Goal: Task Accomplishment & Management: Use online tool/utility

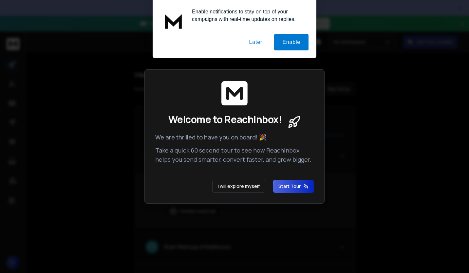
click at [245, 187] on button "I will explore myself" at bounding box center [238, 186] width 53 height 13
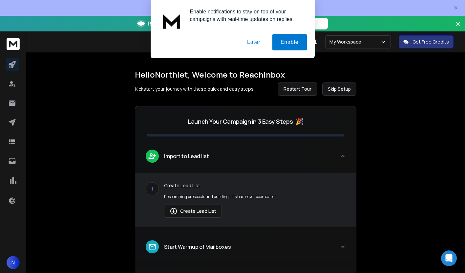
click at [256, 44] on button "Later" at bounding box center [254, 42] width 30 height 16
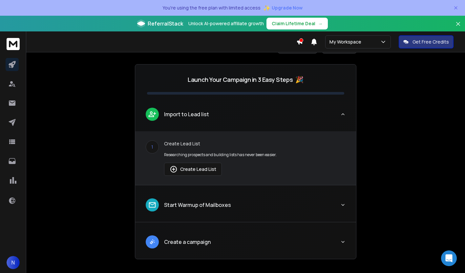
scroll to position [45, 0]
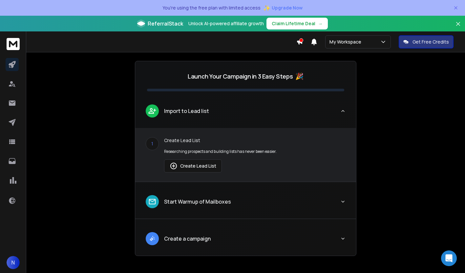
click at [12, 87] on icon at bounding box center [12, 84] width 8 height 8
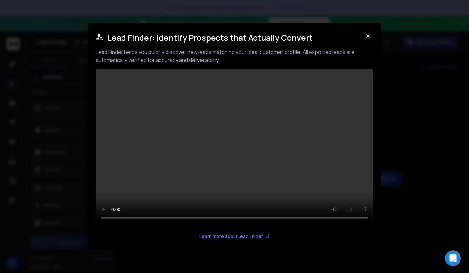
click at [370, 40] on button at bounding box center [368, 36] width 10 height 10
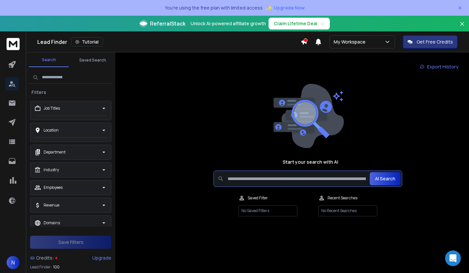
click at [463, 24] on icon "Close banner" at bounding box center [463, 24] width 4 height 4
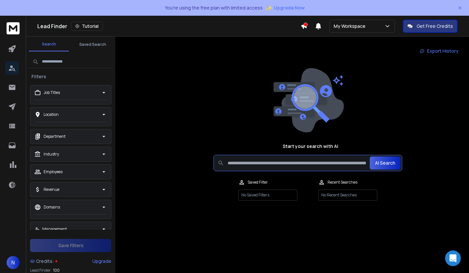
click at [11, 68] on circle at bounding box center [11, 67] width 3 height 3
click at [60, 62] on input at bounding box center [71, 61] width 84 height 13
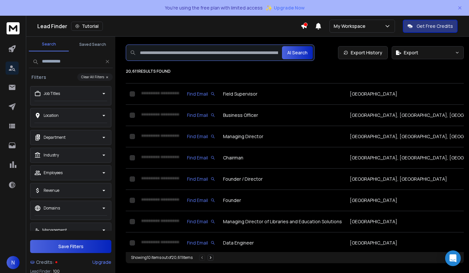
scroll to position [64, 0]
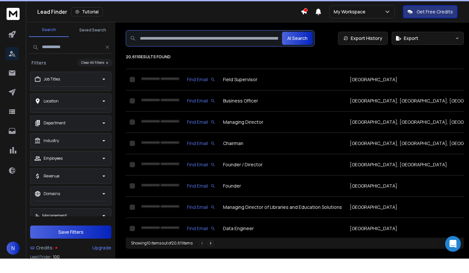
type input "**********"
click at [73, 155] on div "Industry" at bounding box center [70, 155] width 73 height 7
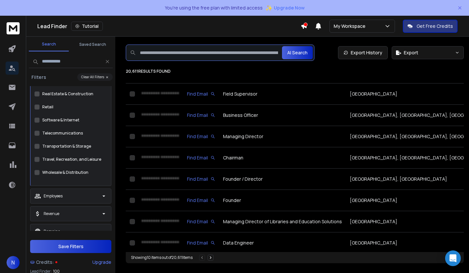
scroll to position [252, 0]
click at [37, 159] on Leisure "Travel, Recreation, and Leisure" at bounding box center [36, 159] width 5 height 5
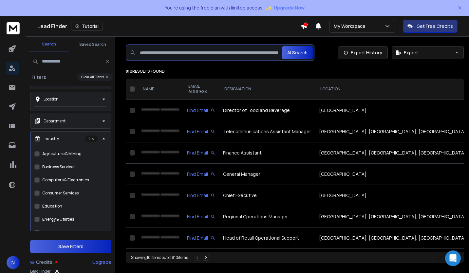
scroll to position [0, 0]
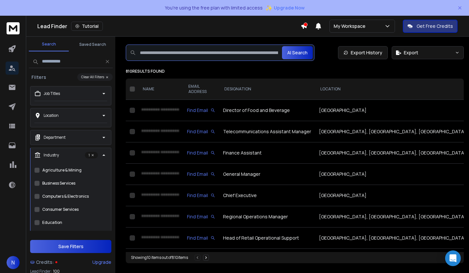
click at [79, 154] on div "Industry 1" at bounding box center [70, 155] width 73 height 7
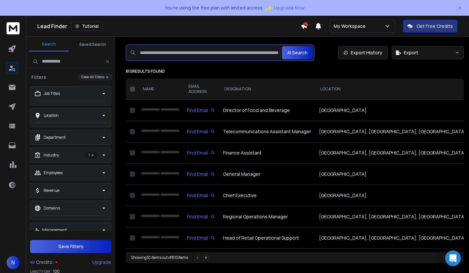
click at [91, 155] on icon at bounding box center [92, 155] width 3 height 3
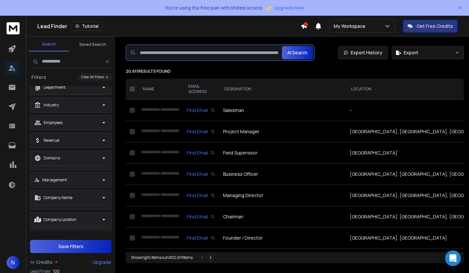
scroll to position [51, 0]
click at [103, 219] on icon at bounding box center [104, 219] width 3 height 1
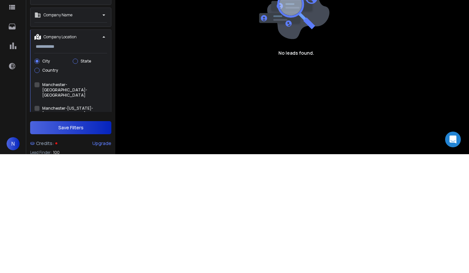
scroll to position [114, 0]
type input "**********"
click at [35, 205] on Kingdom "Manchester-Manchester-United Kingdom" at bounding box center [36, 203] width 5 height 5
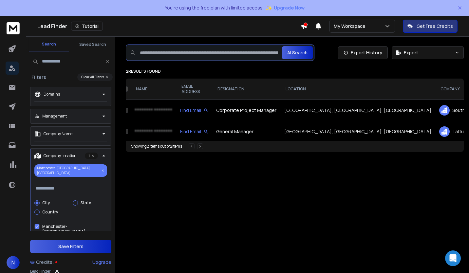
scroll to position [0, 0]
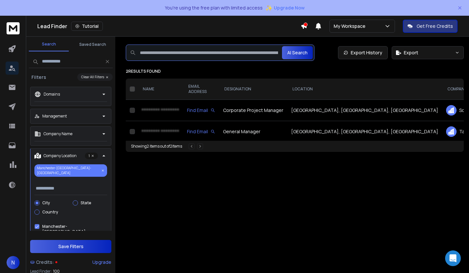
click at [446, 114] on div "Southway Housing" at bounding box center [472, 110] width 53 height 10
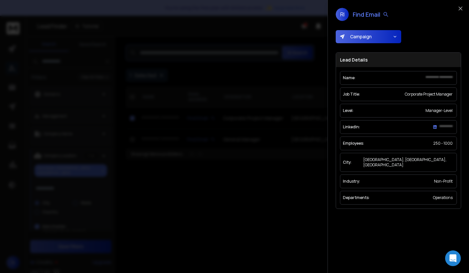
click at [143, 79] on div at bounding box center [234, 136] width 469 height 273
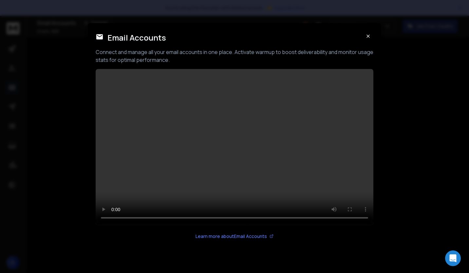
click at [368, 36] on icon at bounding box center [368, 36] width 3 height 3
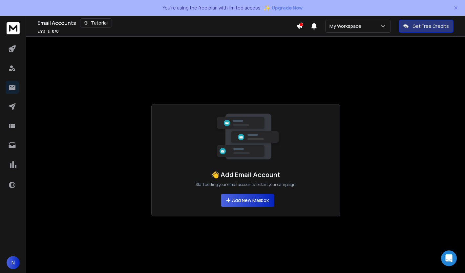
click at [10, 51] on icon at bounding box center [12, 49] width 8 height 8
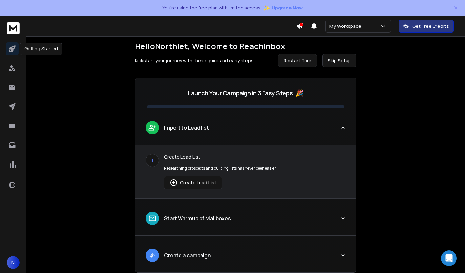
scroll to position [30, 0]
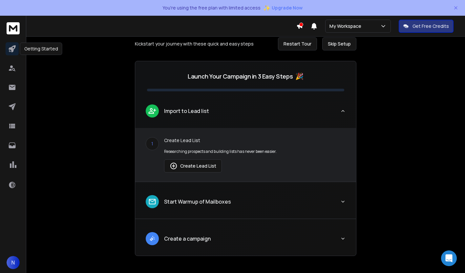
click at [11, 70] on icon at bounding box center [12, 68] width 8 height 8
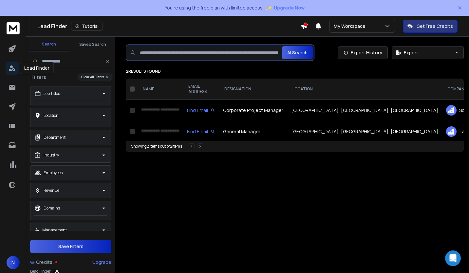
click at [49, 47] on button "Search" at bounding box center [49, 45] width 40 height 14
click at [49, 62] on input "**********" at bounding box center [71, 61] width 84 height 13
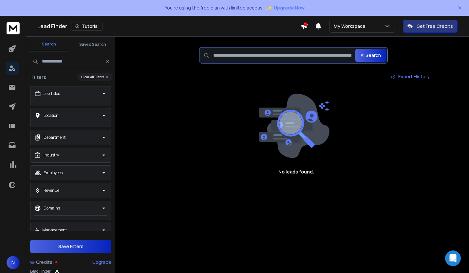
type input "**********"
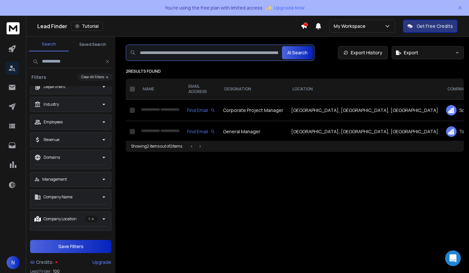
click at [10, 87] on icon at bounding box center [12, 88] width 8 height 8
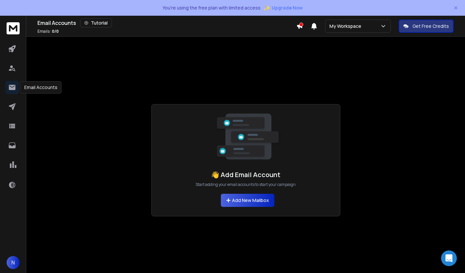
click at [9, 106] on icon at bounding box center [12, 107] width 7 height 7
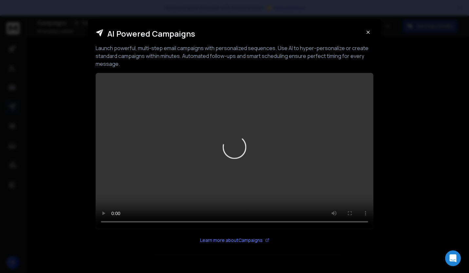
click at [64, 129] on div at bounding box center [234, 136] width 469 height 273
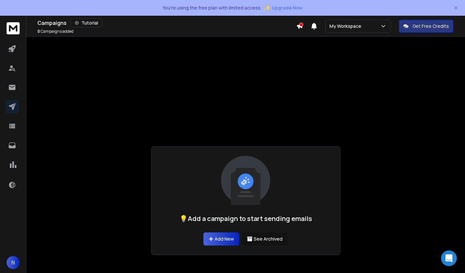
click at [414, 22] on button "Get Free Credits" at bounding box center [425, 26] width 55 height 13
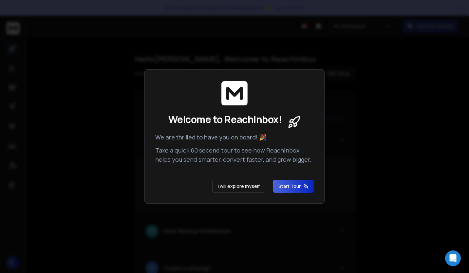
click at [235, 189] on button "I will explore myself" at bounding box center [238, 186] width 53 height 13
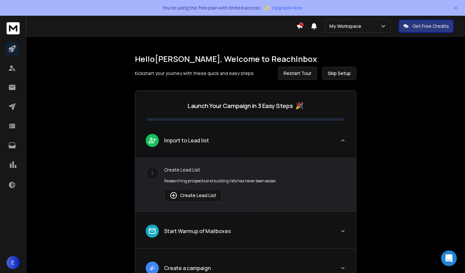
click at [165, 163] on div "1 Create Lead List Researching prospects and building lists has never been easi…" at bounding box center [245, 185] width 221 height 54
click at [151, 177] on div "1" at bounding box center [152, 173] width 13 height 13
click at [181, 177] on div "Create Lead List Researching prospects and building lists has never been easier…" at bounding box center [254, 184] width 181 height 35
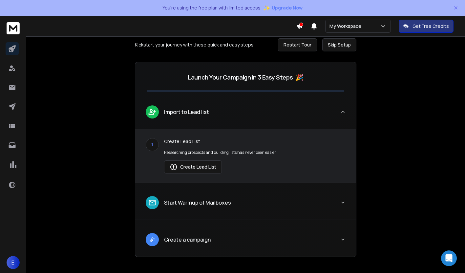
scroll to position [30, 0]
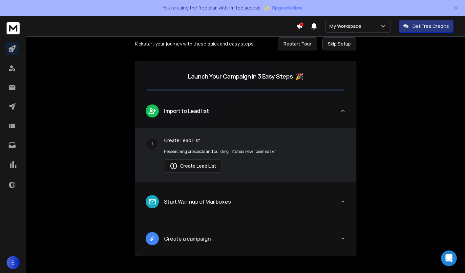
click at [172, 111] on p "Import to Lead list" at bounding box center [186, 111] width 45 height 8
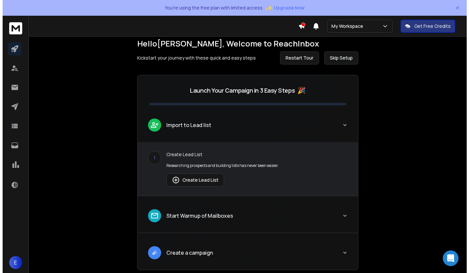
scroll to position [0, 0]
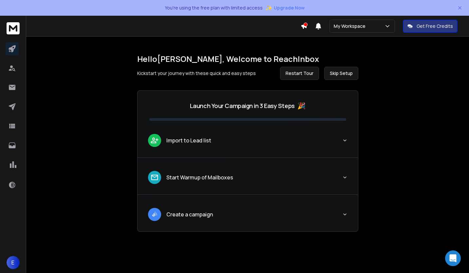
click at [335, 74] on span "Skip Setup" at bounding box center [341, 73] width 23 height 7
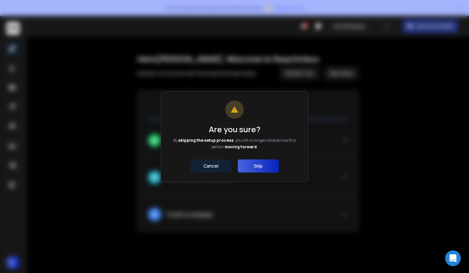
click at [254, 168] on button "Skip" at bounding box center [258, 166] width 41 height 13
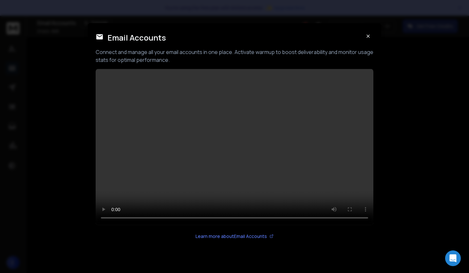
click at [365, 38] on button at bounding box center [368, 36] width 10 height 10
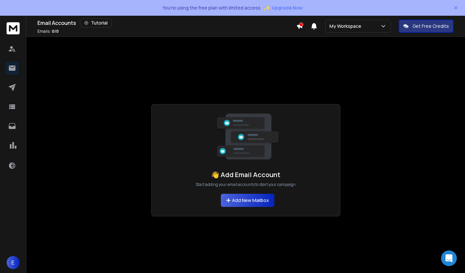
click at [11, 47] on circle at bounding box center [11, 47] width 3 height 3
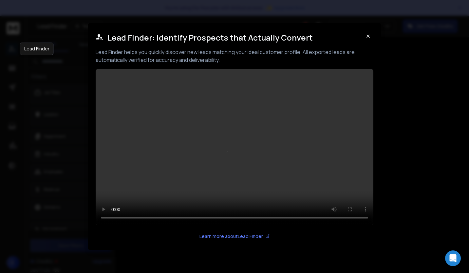
type input "**********"
click at [365, 37] on button at bounding box center [368, 36] width 10 height 10
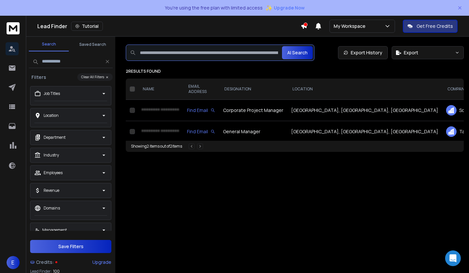
click at [223, 52] on textarea at bounding box center [209, 52] width 138 height 13
click at [306, 27] on icon at bounding box center [304, 26] width 5 height 5
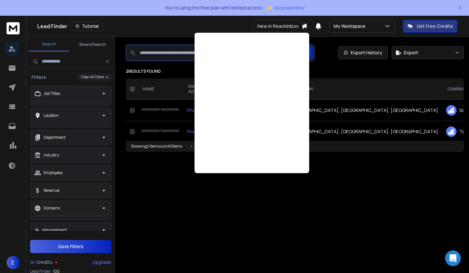
click at [354, 212] on div "**********" at bounding box center [234, 136] width 469 height 273
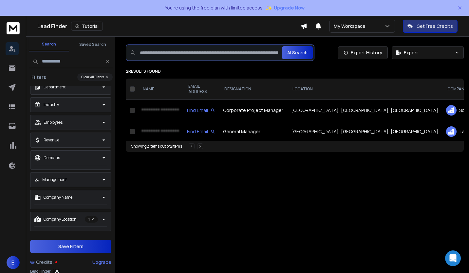
scroll to position [51, 0]
